Goal: Information Seeking & Learning: Check status

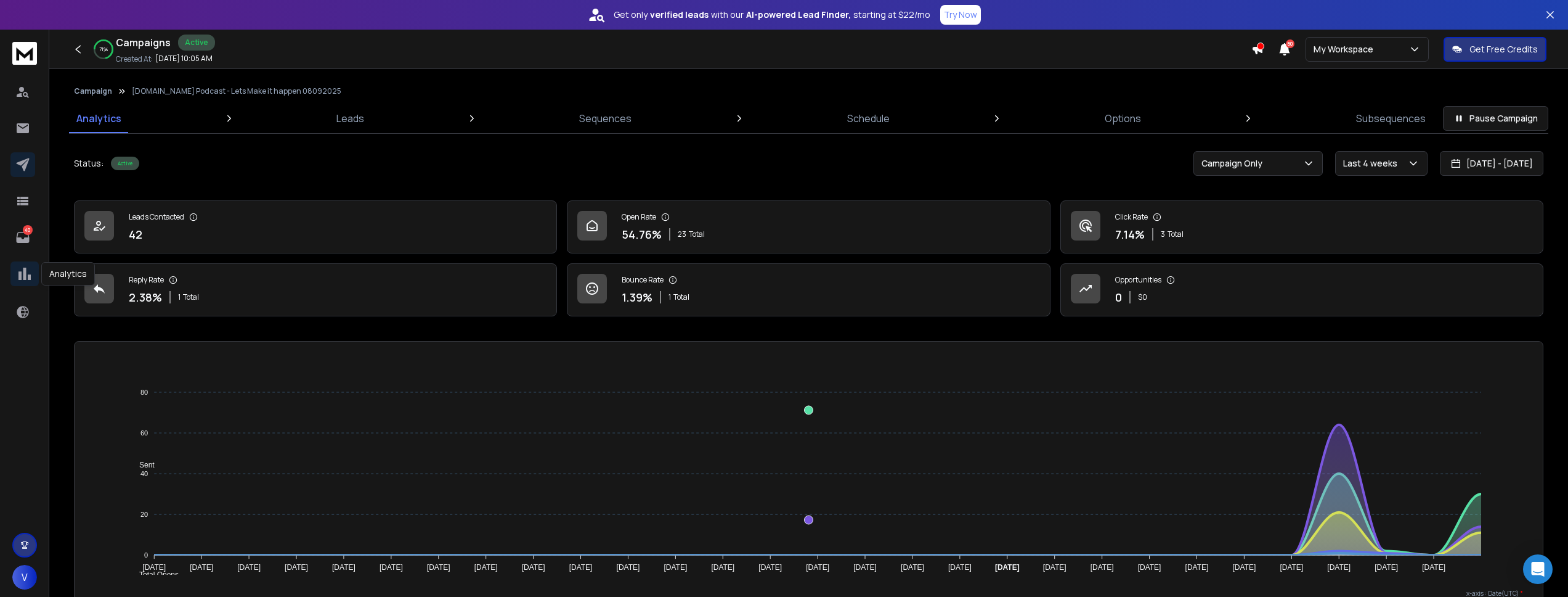
click at [29, 278] on icon at bounding box center [24, 273] width 12 height 12
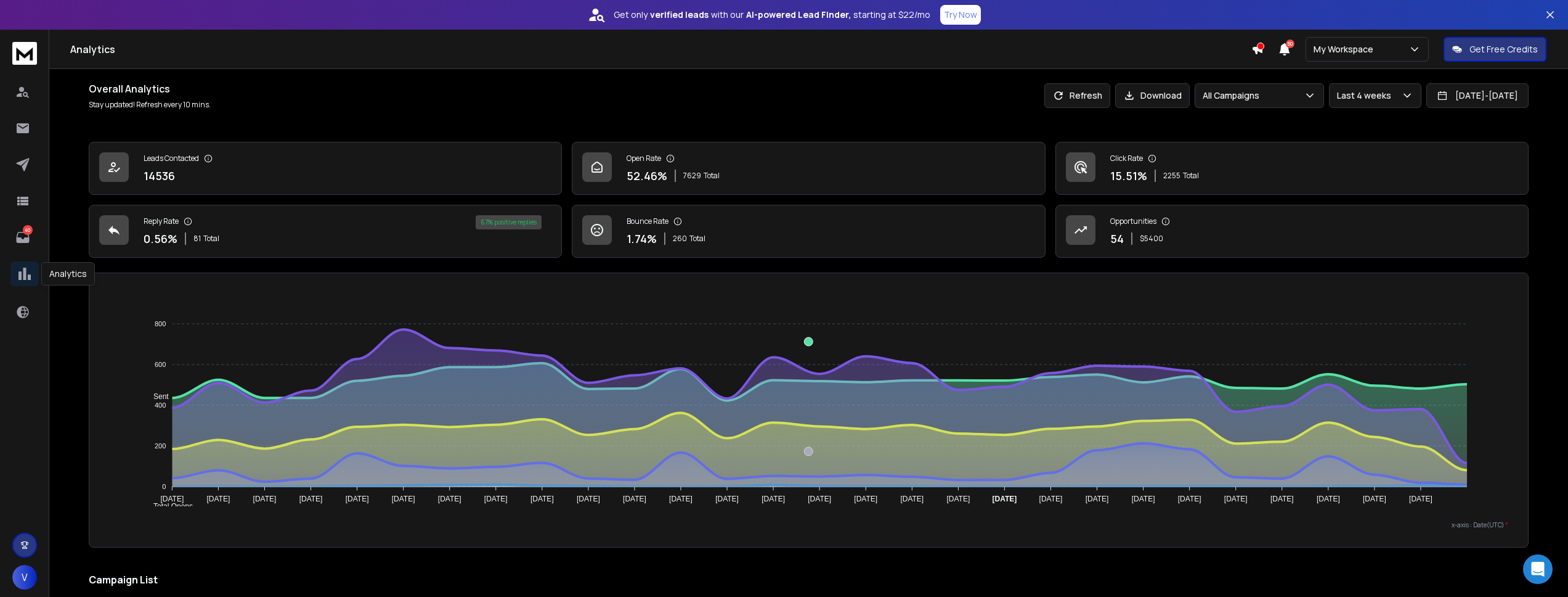
click at [24, 274] on icon at bounding box center [24, 273] width 12 height 12
click at [19, 163] on icon at bounding box center [23, 164] width 13 height 13
